Goal: Navigation & Orientation: Find specific page/section

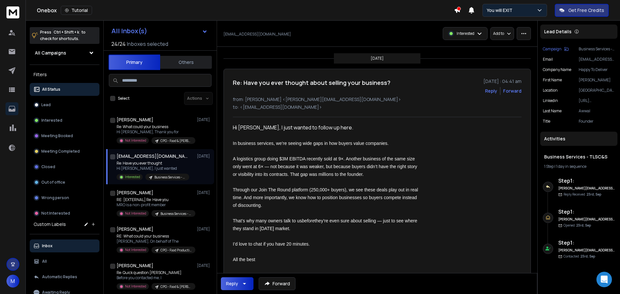
click at [514, 12] on p "You will EXIT" at bounding box center [500, 10] width 28 height 6
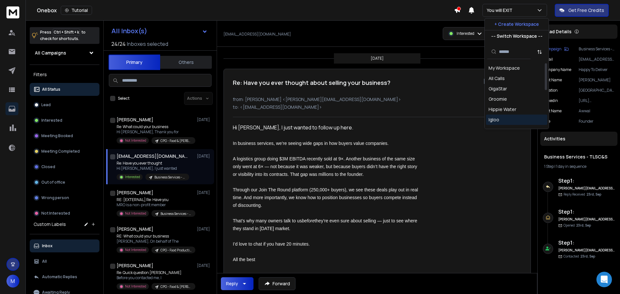
click at [510, 120] on div "Igloo" at bounding box center [516, 120] width 61 height 10
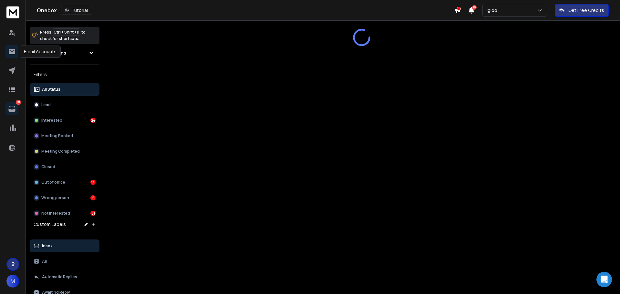
click at [11, 51] on icon at bounding box center [12, 52] width 8 height 8
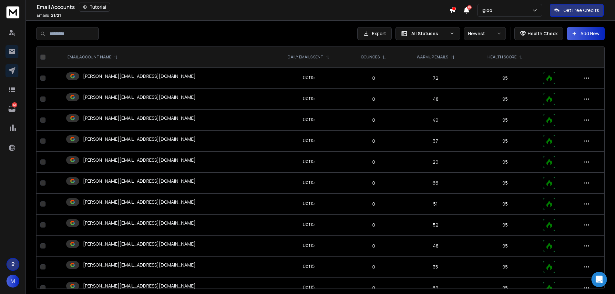
click at [11, 69] on icon at bounding box center [11, 70] width 7 height 7
